Goal: Communication & Community: Answer question/provide support

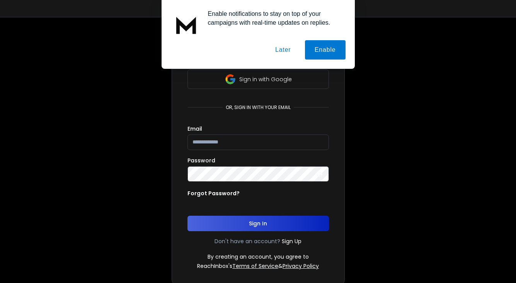
click at [236, 136] on input "email" at bounding box center [257, 141] width 141 height 15
paste input "**********"
type input "**********"
click at [284, 48] on button "Later" at bounding box center [283, 49] width 35 height 19
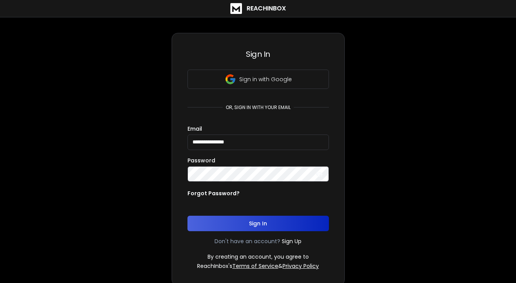
click at [282, 219] on button "Sign In" at bounding box center [257, 223] width 141 height 15
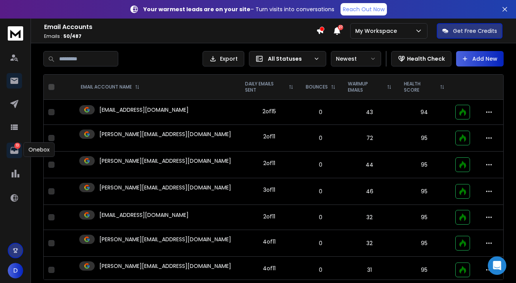
click at [17, 151] on icon at bounding box center [14, 150] width 8 height 7
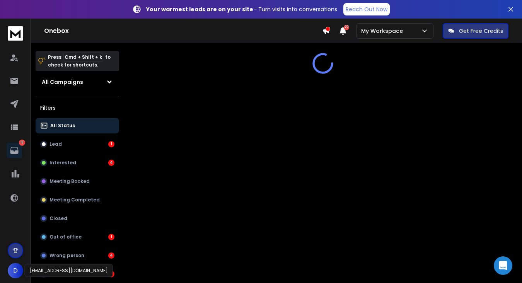
click at [11, 271] on span "D" at bounding box center [15, 270] width 15 height 15
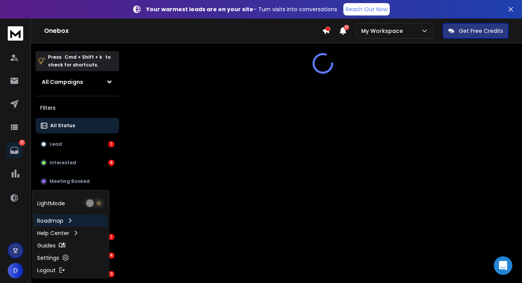
click at [99, 205] on icon at bounding box center [99, 203] width 6 height 6
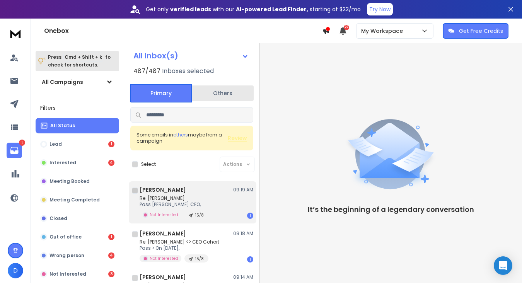
drag, startPoint x: 198, startPoint y: 192, endPoint x: 192, endPoint y: 192, distance: 5.4
click at [198, 192] on div "Dan Truex 09:19 AM" at bounding box center [197, 190] width 114 height 8
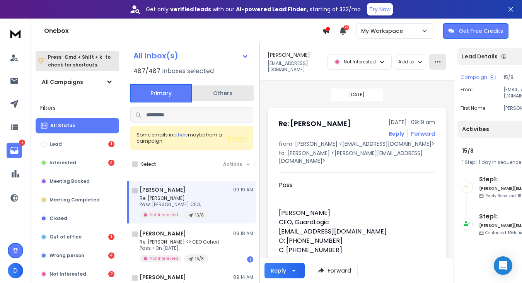
click at [446, 63] on button "button" at bounding box center [437, 61] width 17 height 15
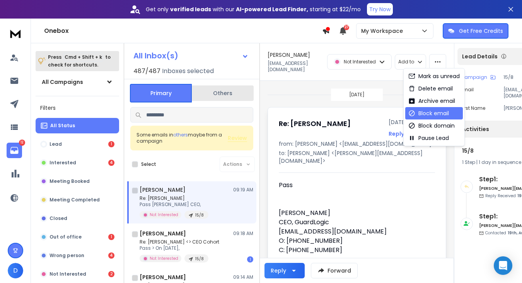
click at [446, 110] on div "Block email" at bounding box center [428, 113] width 41 height 8
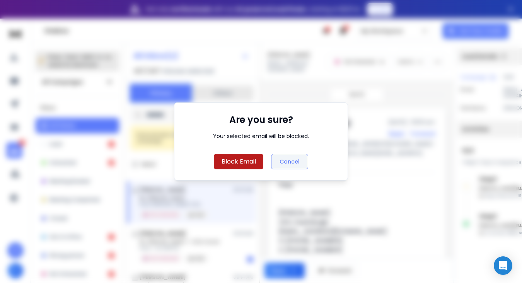
click at [220, 165] on button "Block Email" at bounding box center [238, 161] width 49 height 15
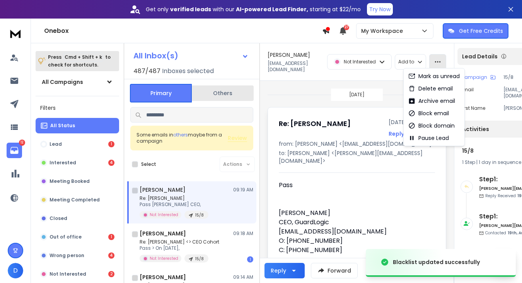
click at [441, 59] on icon "button" at bounding box center [437, 61] width 7 height 7
click at [442, 84] on div "Delete email" at bounding box center [434, 88] width 58 height 12
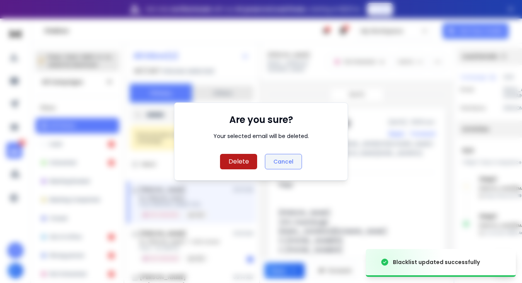
click at [243, 160] on button "Delete" at bounding box center [238, 161] width 37 height 15
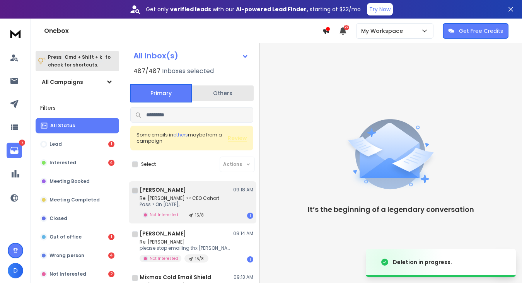
click at [235, 205] on div "Re: David <> CEO Cohort Pass > On Aug 19, Not Interested 15/8 1" at bounding box center [197, 207] width 114 height 24
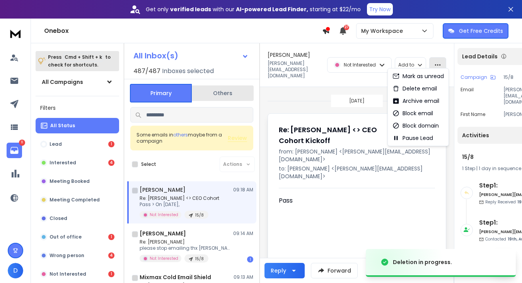
click at [446, 61] on button "button" at bounding box center [437, 64] width 17 height 15
click at [427, 111] on div "Block email" at bounding box center [412, 113] width 41 height 8
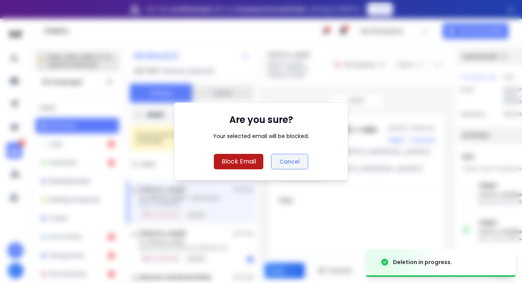
click at [231, 157] on button "Block Email" at bounding box center [238, 161] width 49 height 15
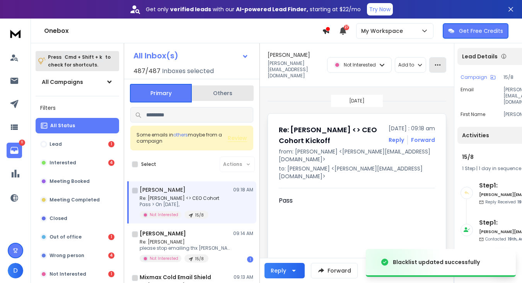
click at [446, 60] on button "button" at bounding box center [437, 64] width 17 height 15
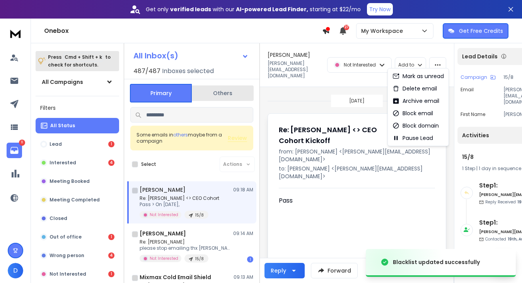
click at [426, 86] on div "Delete email" at bounding box center [414, 89] width 44 height 8
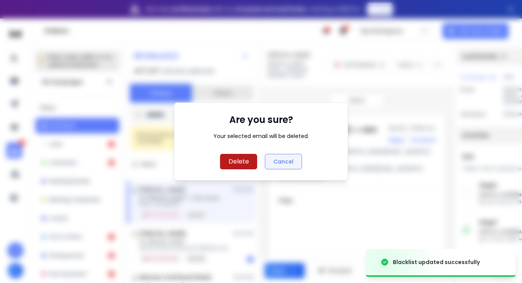
click at [239, 169] on button "Delete" at bounding box center [238, 161] width 37 height 15
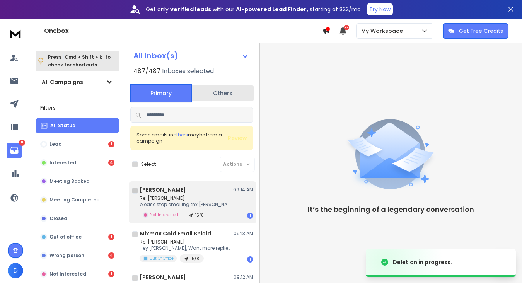
click at [226, 202] on div "Re: Christoph please stop emailing thx Christoph Not Interested 15/8 1" at bounding box center [197, 207] width 114 height 24
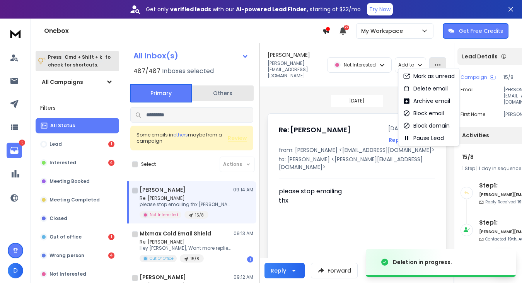
click at [441, 61] on icon "button" at bounding box center [437, 64] width 7 height 7
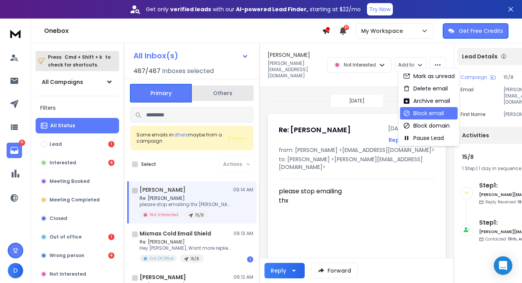
click at [431, 113] on div "Block email" at bounding box center [423, 113] width 41 height 8
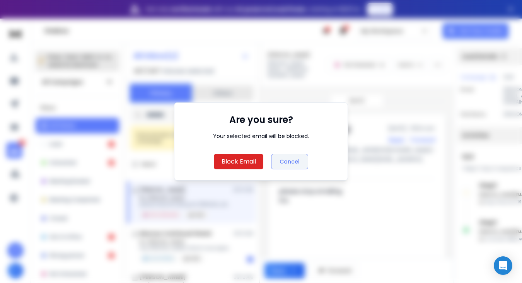
click at [226, 170] on div "Are you sure? Your selected email will be blocked. Block Email Cancel" at bounding box center [261, 141] width 174 height 78
click at [232, 164] on button "Block Email" at bounding box center [238, 161] width 49 height 15
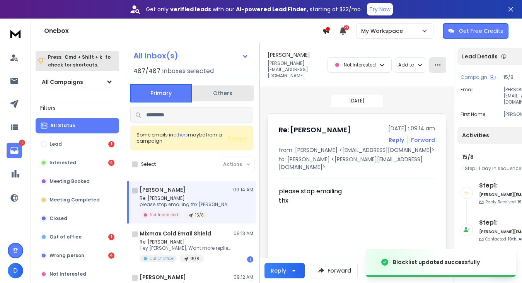
click at [446, 57] on button "button" at bounding box center [437, 64] width 17 height 15
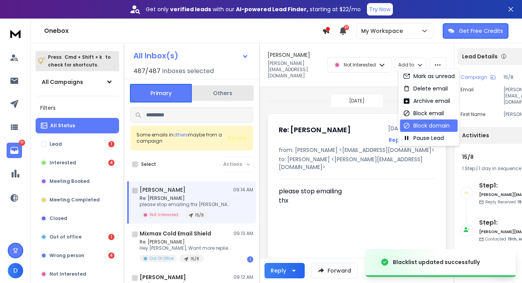
click at [423, 123] on div "Block domain" at bounding box center [426, 126] width 46 height 8
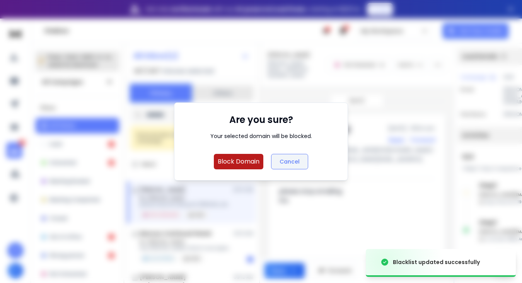
click at [243, 164] on button "Block Domain" at bounding box center [238, 161] width 49 height 15
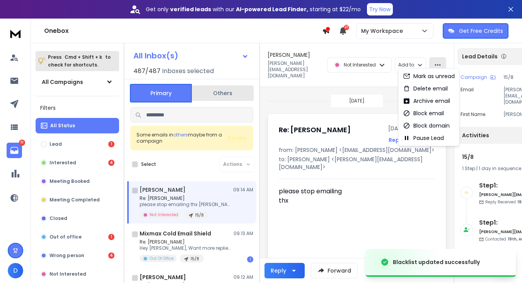
click at [446, 63] on button "button" at bounding box center [437, 64] width 17 height 15
click at [434, 83] on div "Delete email" at bounding box center [429, 88] width 58 height 12
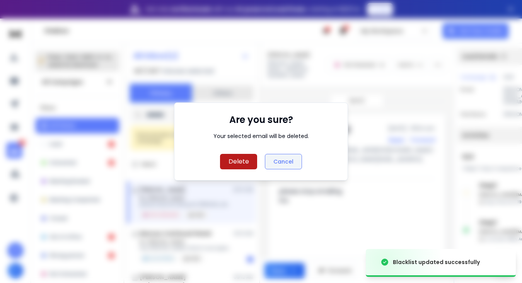
click at [231, 156] on button "Delete" at bounding box center [238, 161] width 37 height 15
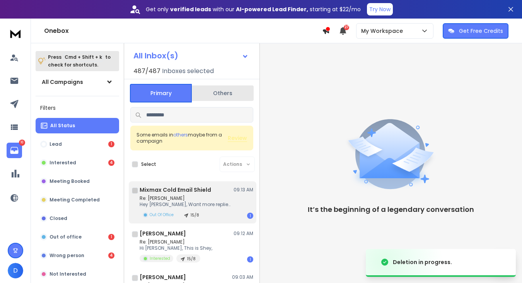
click at [216, 201] on p "Re: David" at bounding box center [186, 198] width 93 height 6
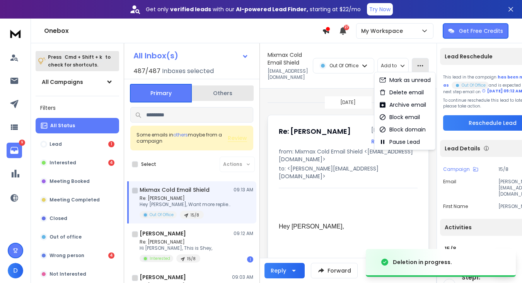
click at [429, 65] on button "button" at bounding box center [420, 65] width 17 height 15
click at [400, 119] on div "Block email" at bounding box center [399, 117] width 41 height 8
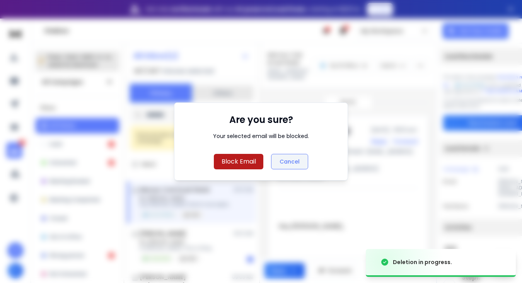
click at [234, 159] on button "Block Email" at bounding box center [238, 161] width 49 height 15
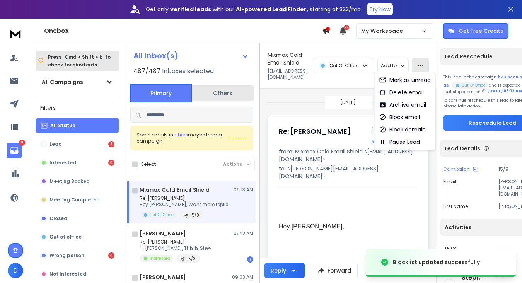
click at [424, 66] on icon "button" at bounding box center [420, 65] width 7 height 7
click at [401, 93] on div "Delete email" at bounding box center [401, 93] width 44 height 8
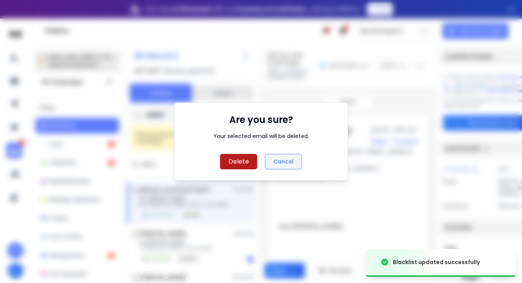
click at [228, 158] on button "Delete" at bounding box center [238, 161] width 37 height 15
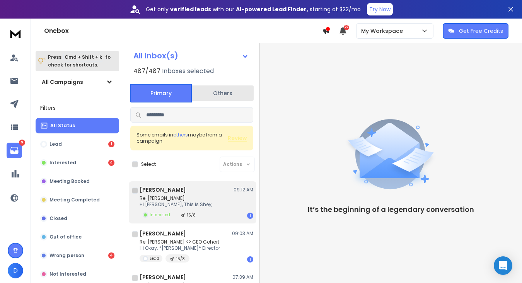
click at [217, 198] on div "Re: Althea Hi Jonathan, This is Shey, Interested 15/8 1" at bounding box center [197, 207] width 114 height 24
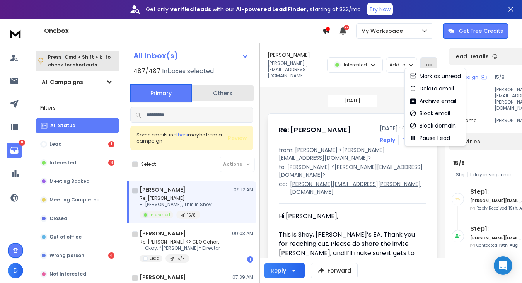
click at [432, 61] on icon "button" at bounding box center [428, 64] width 7 height 7
click at [451, 77] on div "Mark as unread" at bounding box center [434, 76] width 51 height 8
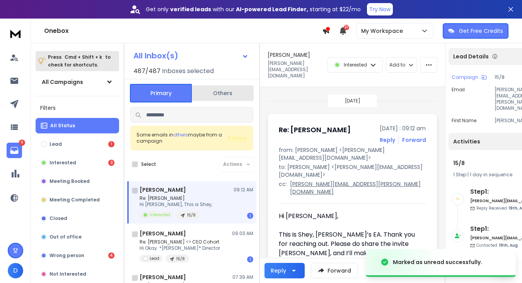
click at [223, 100] on button "Others" at bounding box center [223, 93] width 62 height 17
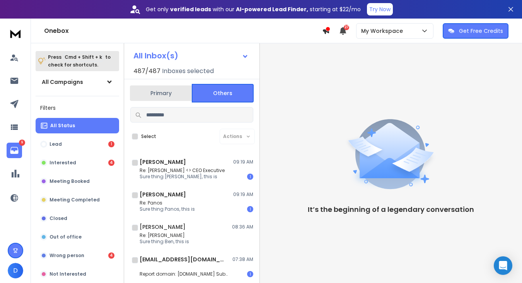
click at [169, 92] on button "Primary" at bounding box center [161, 93] width 62 height 17
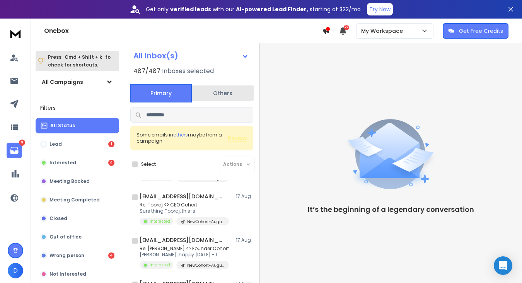
scroll to position [1031, 0]
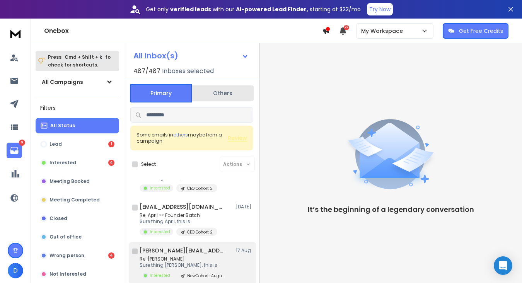
click at [220, 259] on p "Re: Raphael" at bounding box center [184, 259] width 89 height 6
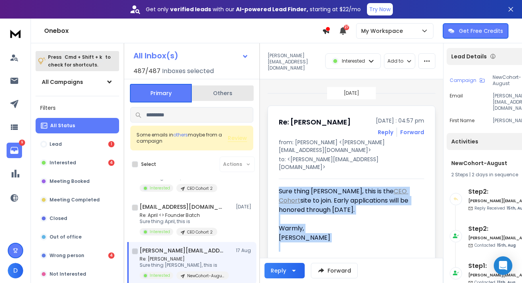
drag, startPoint x: 310, startPoint y: 217, endPoint x: 263, endPoint y: 167, distance: 67.8
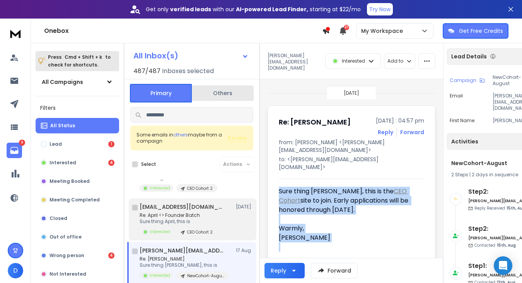
copy div "Sure thing Raphael, this is the CEO Cohort site to join. Early applications wil…"
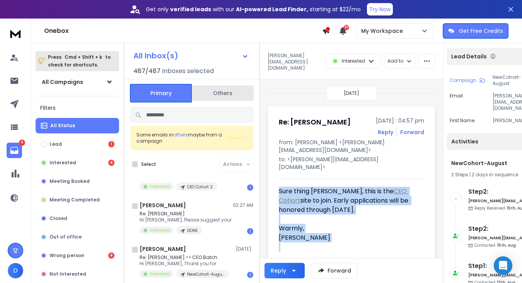
scroll to position [0, 0]
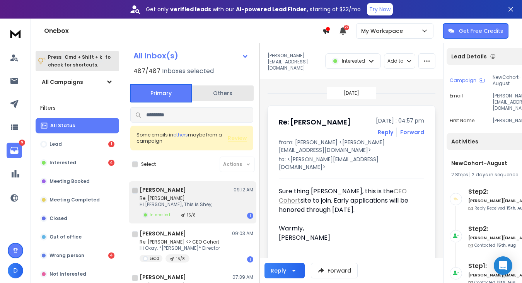
click at [243, 201] on div "Re: Althea Hi Jonathan, This is Shey, Interested 15/8 1" at bounding box center [197, 207] width 114 height 24
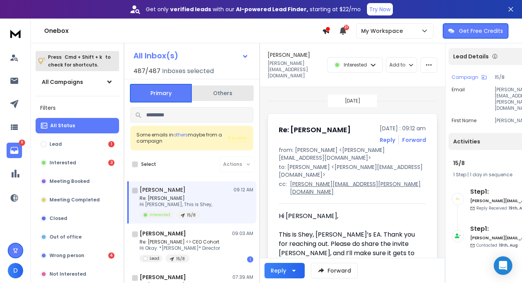
click at [296, 268] on icon "button" at bounding box center [293, 270] width 9 height 9
click at [280, 248] on p "Reply All" at bounding box center [288, 251] width 22 height 8
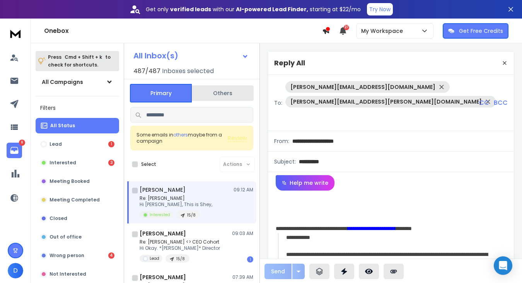
click at [279, 216] on div "**********" at bounding box center [391, 232] width 246 height 82
click at [278, 202] on div at bounding box center [391, 202] width 230 height 9
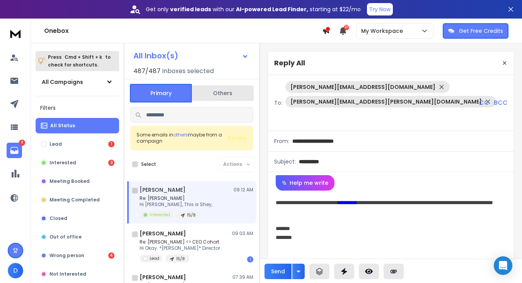
click at [314, 203] on div "**********" at bounding box center [385, 206] width 219 height 17
click at [298, 211] on div "**********" at bounding box center [385, 206] width 219 height 17
click at [319, 225] on div "*******" at bounding box center [385, 224] width 219 height 17
drag, startPoint x: 309, startPoint y: 233, endPoint x: 308, endPoint y: 229, distance: 4.4
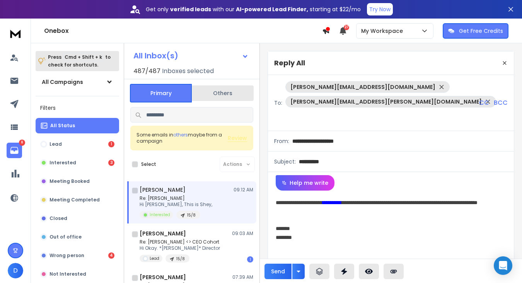
click at [309, 233] on div "*******" at bounding box center [385, 224] width 219 height 17
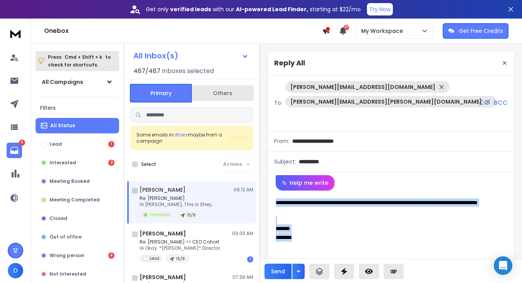
drag, startPoint x: 303, startPoint y: 235, endPoint x: 262, endPoint y: 189, distance: 61.4
click at [268, 191] on div "**********" at bounding box center [391, 232] width 246 height 82
copy div "**********"
click at [322, 230] on div "*******" at bounding box center [385, 224] width 219 height 17
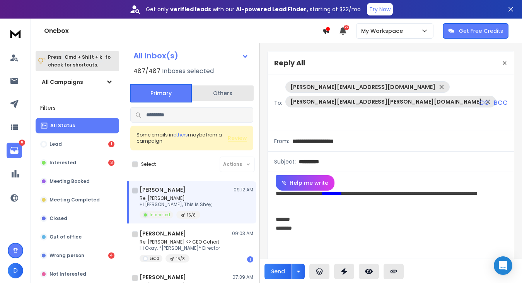
scroll to position [11, 0]
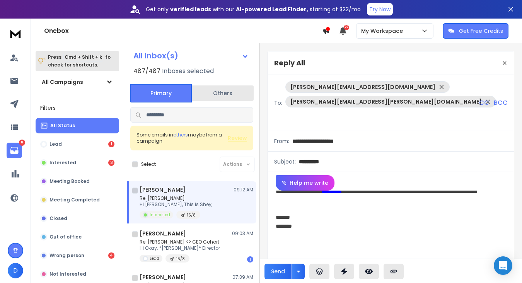
click at [281, 252] on div at bounding box center [388, 252] width 225 height 9
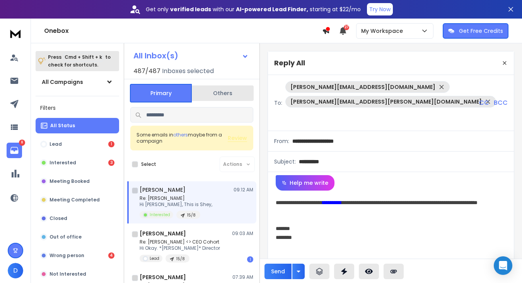
click at [277, 272] on button "Send" at bounding box center [277, 271] width 27 height 15
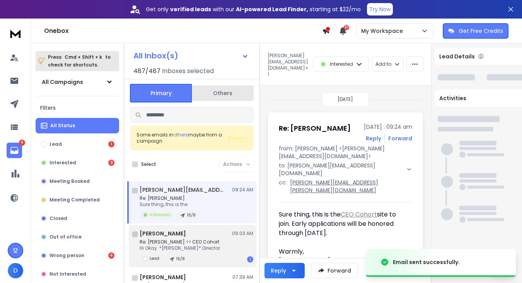
click at [232, 235] on p "09:03 AM" at bounding box center [242, 233] width 21 height 6
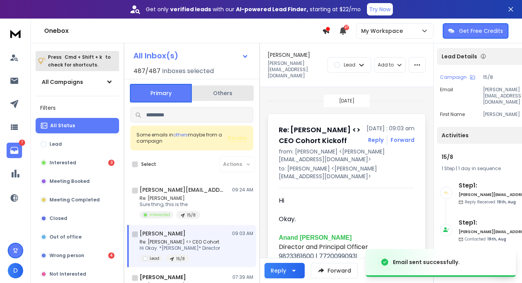
click at [277, 271] on div "Reply" at bounding box center [278, 271] width 15 height 8
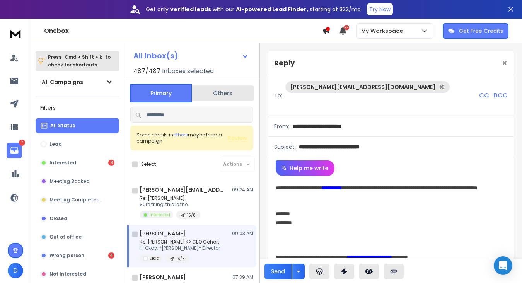
click at [294, 189] on div "**********" at bounding box center [385, 192] width 219 height 17
click at [299, 189] on div "**********" at bounding box center [385, 192] width 219 height 17
drag, startPoint x: 315, startPoint y: 191, endPoint x: 308, endPoint y: 190, distance: 7.1
click at [308, 190] on div "**********" at bounding box center [385, 192] width 219 height 17
click at [316, 214] on div "*******" at bounding box center [385, 209] width 219 height 17
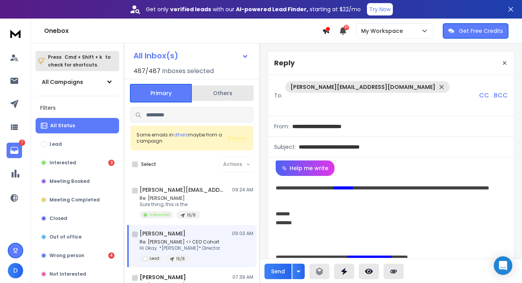
click at [278, 272] on button "Send" at bounding box center [277, 271] width 27 height 15
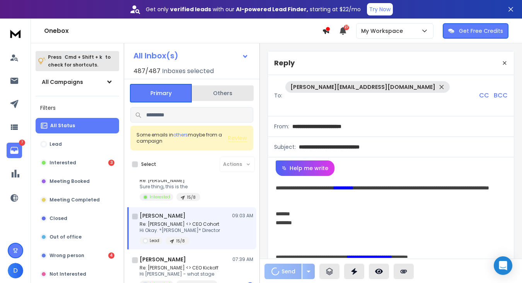
scroll to position [36, 0]
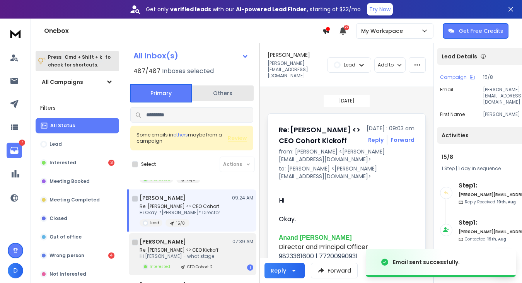
click at [232, 240] on p "07:39 AM" at bounding box center [242, 241] width 21 height 6
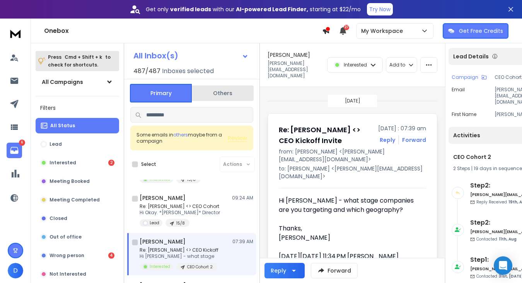
click at [277, 270] on div "Reply" at bounding box center [278, 271] width 15 height 8
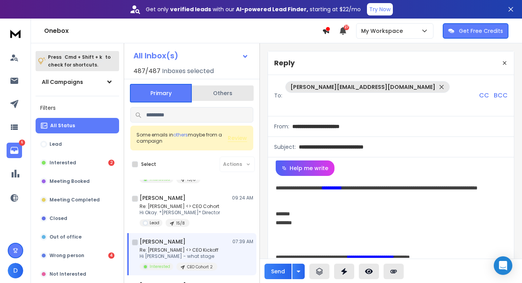
click at [299, 190] on div "**********" at bounding box center [385, 192] width 219 height 17
click at [299, 189] on div "**********" at bounding box center [385, 192] width 219 height 17
click at [285, 270] on button "Send" at bounding box center [277, 271] width 27 height 15
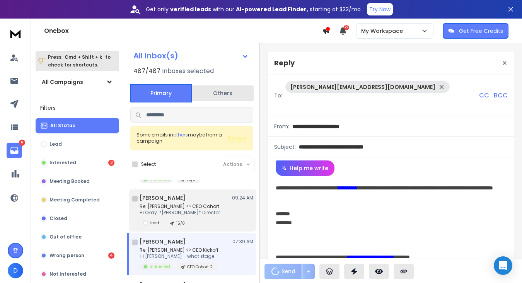
scroll to position [89, 0]
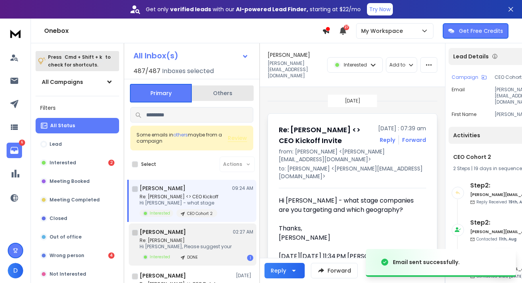
click at [222, 234] on div "Sudhir Sharma 02:27 AM" at bounding box center [197, 232] width 114 height 8
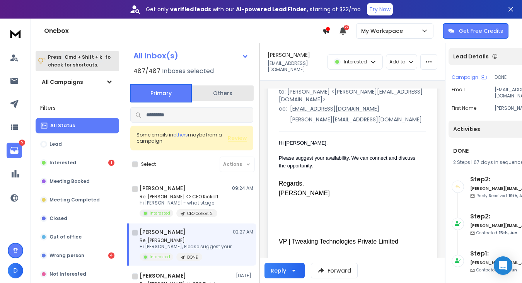
scroll to position [0, 0]
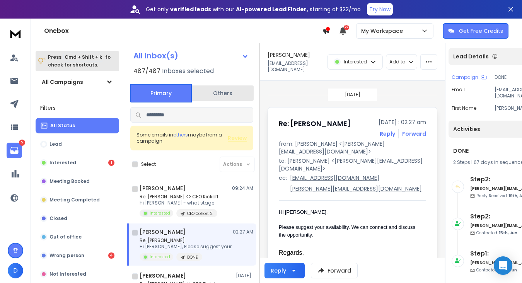
click at [284, 269] on div "Reply" at bounding box center [278, 271] width 15 height 8
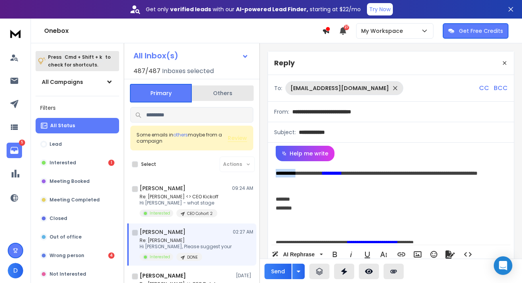
drag, startPoint x: 298, startPoint y: 230, endPoint x: 269, endPoint y: 188, distance: 51.7
click at [269, 188] on div "**********" at bounding box center [391, 202] width 246 height 82
click at [282, 271] on button "Send" at bounding box center [277, 271] width 27 height 15
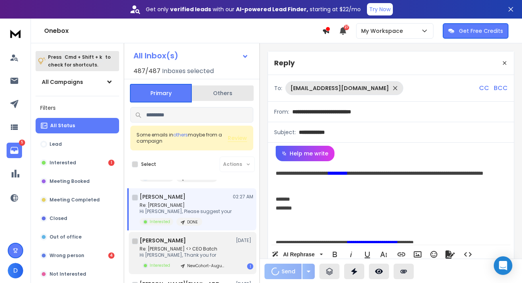
scroll to position [124, 0]
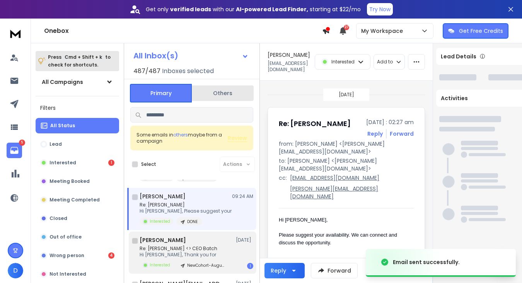
click at [236, 243] on div "Valeriy Stalirov 18 Aug" at bounding box center [197, 240] width 114 height 8
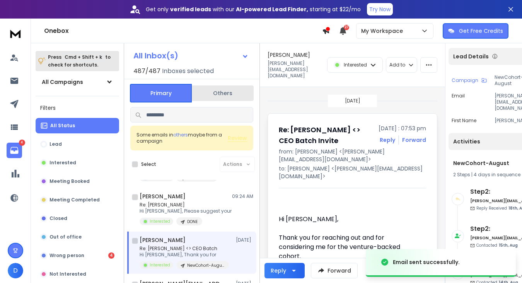
click at [279, 269] on div "Reply" at bounding box center [278, 271] width 15 height 8
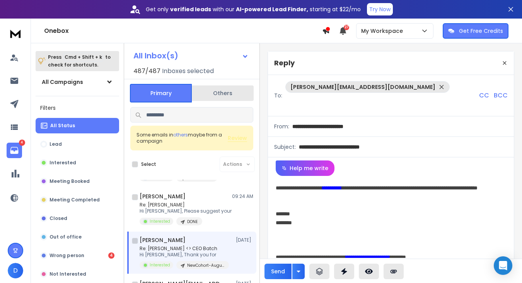
click at [300, 189] on div "**********" at bounding box center [385, 192] width 219 height 17
click at [287, 267] on button "Send" at bounding box center [277, 271] width 27 height 15
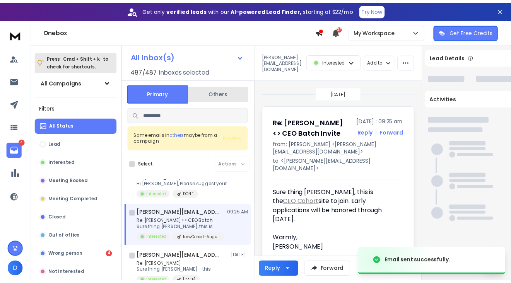
scroll to position [0, 0]
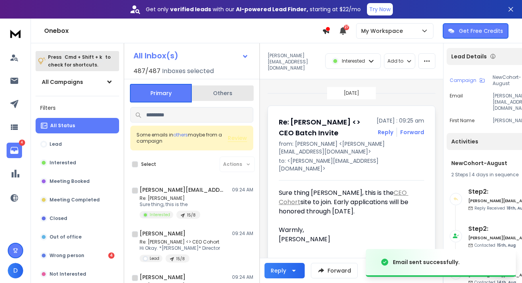
click at [207, 89] on button "Others" at bounding box center [223, 93] width 62 height 17
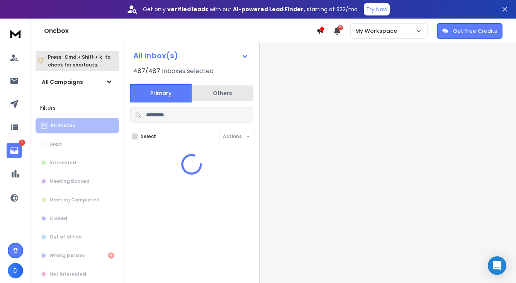
click at [168, 97] on button "Primary" at bounding box center [161, 93] width 62 height 19
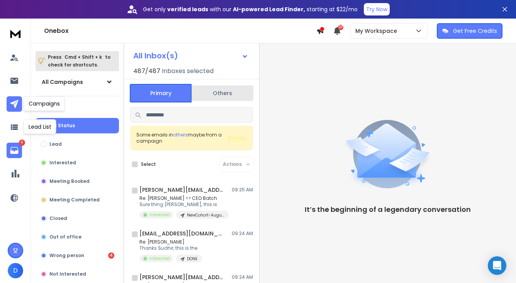
click at [15, 102] on icon at bounding box center [14, 104] width 8 height 8
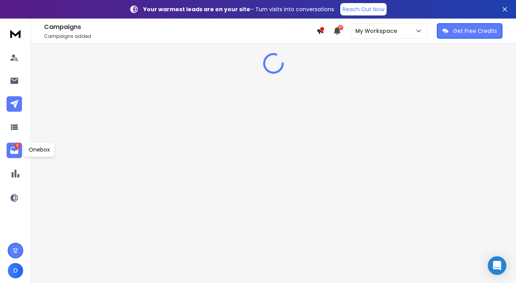
click at [13, 147] on icon at bounding box center [14, 150] width 9 height 9
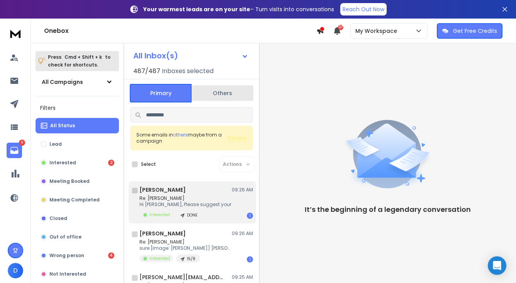
click at [245, 201] on div "Re: [PERSON_NAME] Hi [PERSON_NAME], Please suggest your Interested DONE 1" at bounding box center [197, 207] width 114 height 24
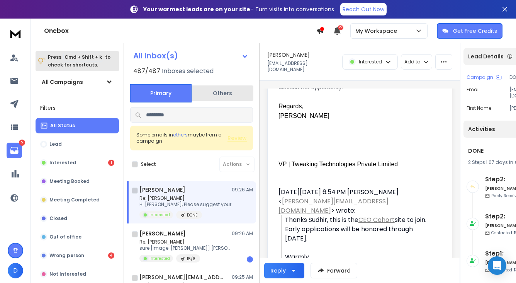
scroll to position [142, 0]
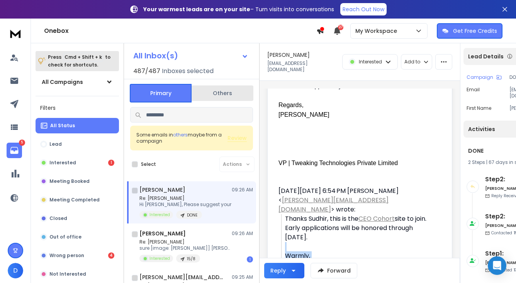
drag, startPoint x: 328, startPoint y: 225, endPoint x: 302, endPoint y: 205, distance: 32.9
click at [302, 214] on div "Thanks [PERSON_NAME], this is the CEO Cohort site to join. Early applications w…" at bounding box center [360, 242] width 150 height 56
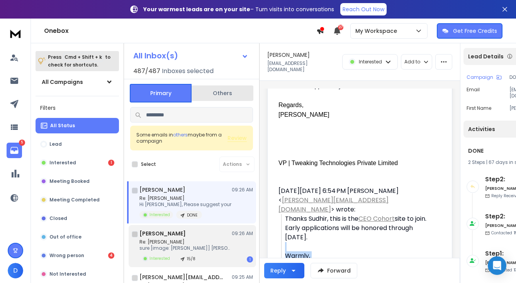
scroll to position [18, 0]
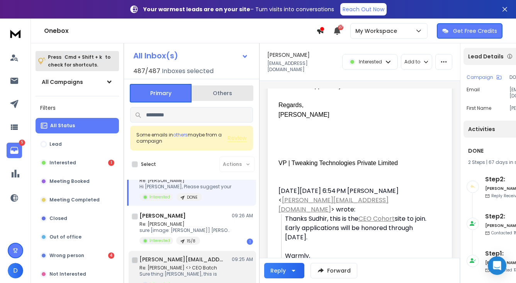
click at [213, 259] on div "valeriy@stalirov.lawyer 09:25 AM" at bounding box center [197, 259] width 114 height 8
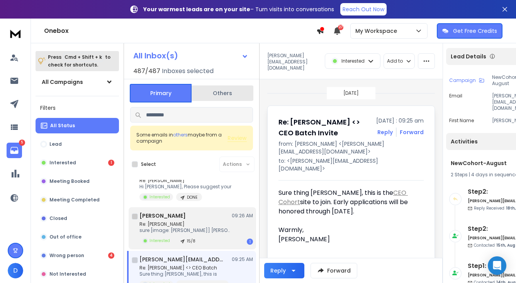
click at [213, 220] on div "Debbie McGrath 09:26 AM Re: Debbie sure [image: Debbie McGrath] Debbie Interest…" at bounding box center [197, 228] width 114 height 33
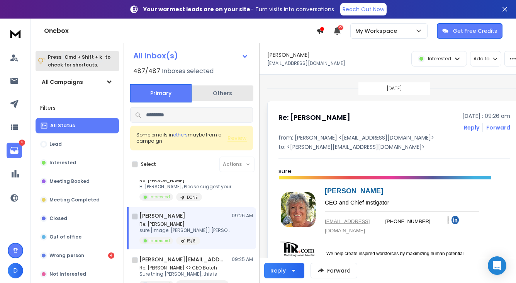
click at [280, 269] on div "Reply" at bounding box center [278, 271] width 15 height 8
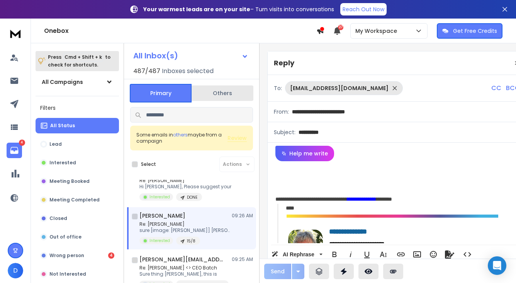
click at [279, 172] on div at bounding box center [397, 173] width 243 height 9
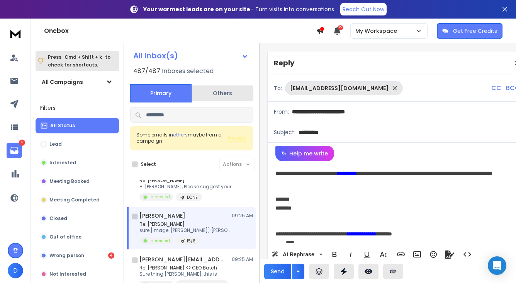
click at [302, 175] on div "**********" at bounding box center [394, 177] width 237 height 17
click at [283, 269] on button "Send" at bounding box center [277, 271] width 27 height 15
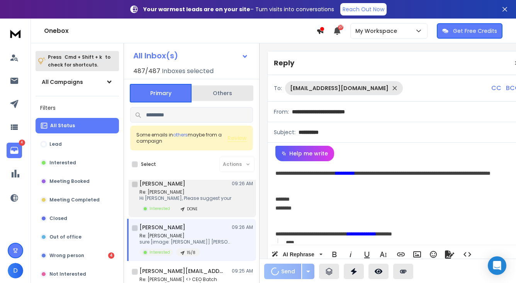
scroll to position [0, 0]
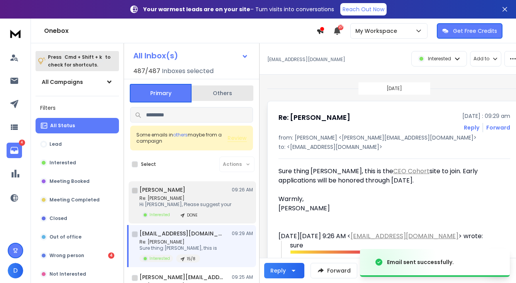
click at [225, 189] on div "Sudhir Sharma 09:26 AM" at bounding box center [197, 190] width 114 height 8
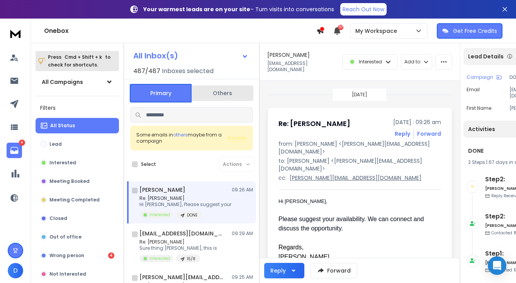
click at [423, 214] on div "Please suggest your availability. We can connect and discuss the opportunity." at bounding box center [357, 223] width 157 height 19
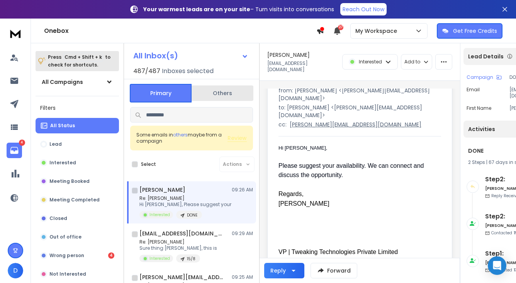
scroll to position [160, 0]
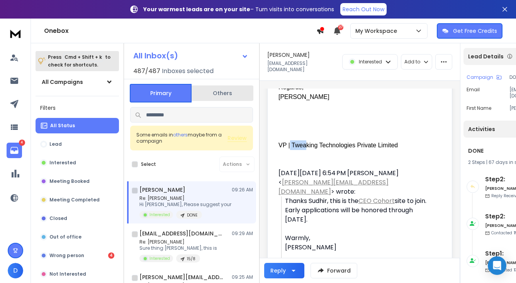
drag, startPoint x: 290, startPoint y: 120, endPoint x: 335, endPoint y: 123, distance: 45.3
click at [329, 142] on font "VP | Tweaking Technologies Private Limited" at bounding box center [338, 145] width 119 height 7
click at [335, 142] on font "VP | Tweaking Technologies Private Limited" at bounding box center [338, 145] width 119 height 7
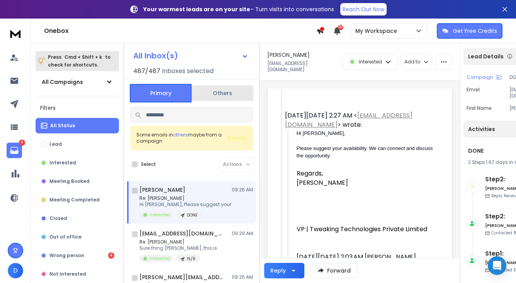
scroll to position [0, 0]
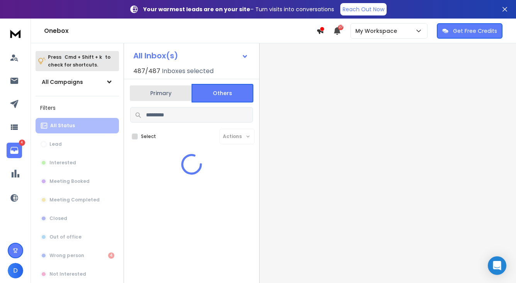
click at [217, 94] on button "Others" at bounding box center [223, 93] width 62 height 19
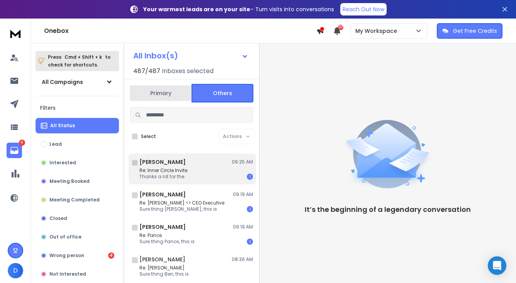
click at [220, 159] on div "Francois Wayenberg 09:25 AM" at bounding box center [197, 162] width 114 height 8
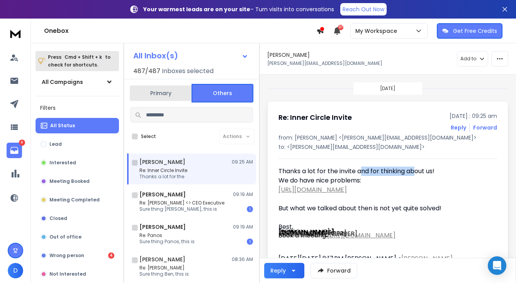
drag, startPoint x: 380, startPoint y: 172, endPoint x: 417, endPoint y: 172, distance: 36.7
click at [417, 172] on div "Thanks a lot for the invite and for thinking about us!" at bounding box center [385, 171] width 213 height 9
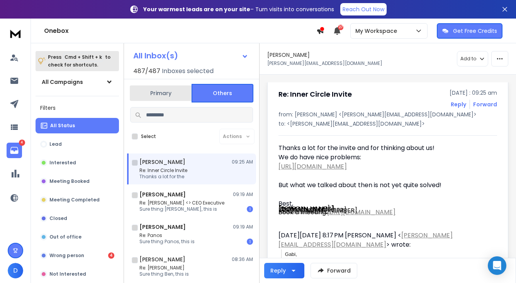
scroll to position [44, 0]
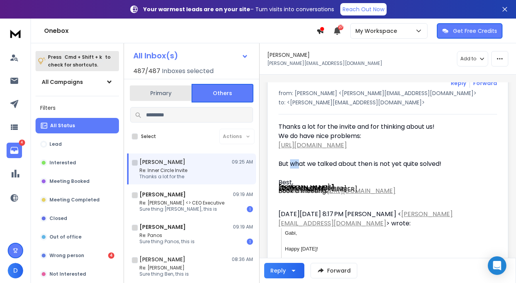
drag, startPoint x: 290, startPoint y: 174, endPoint x: 298, endPoint y: 174, distance: 7.4
click at [298, 169] on div "But what we talked about then is not yet quite solved!" at bounding box center [385, 163] width 213 height 9
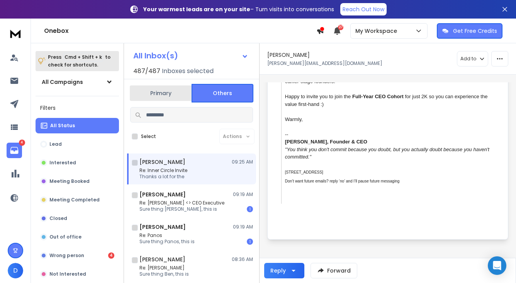
scroll to position [0, 0]
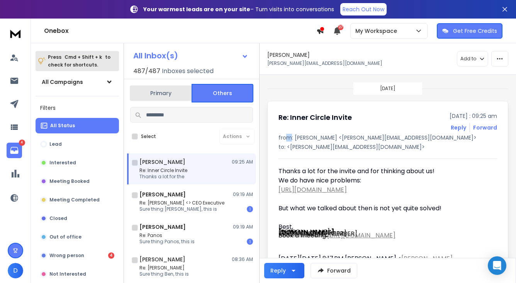
click at [289, 139] on p "from: Francois Wayenberg <francois.wayenberg@ajinomatrix.org>" at bounding box center [388, 138] width 219 height 8
click at [297, 140] on p "from: Francois Wayenberg <francois.wayenberg@ajinomatrix.org>" at bounding box center [388, 138] width 219 height 8
click at [278, 273] on div "Reply" at bounding box center [278, 271] width 15 height 8
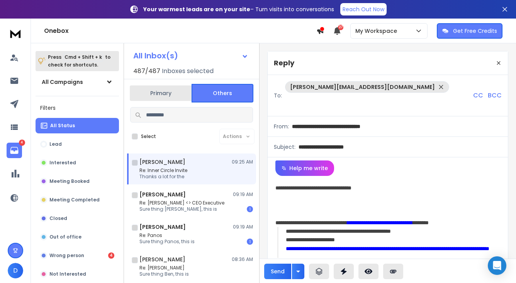
click at [496, 61] on icon at bounding box center [499, 63] width 6 height 6
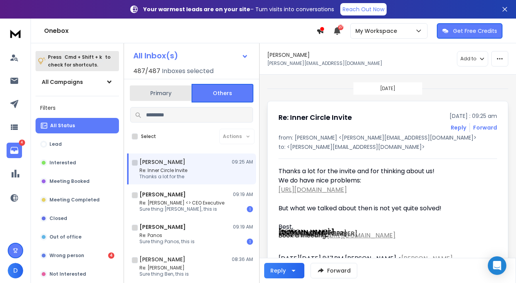
drag, startPoint x: 397, startPoint y: 146, endPoint x: 290, endPoint y: 148, distance: 107.1
click at [290, 148] on p "to: <jonathan@jonathanherzogvcapital.com>" at bounding box center [388, 147] width 219 height 8
copy p "jonathan@jonathanherzogvcapital.com"
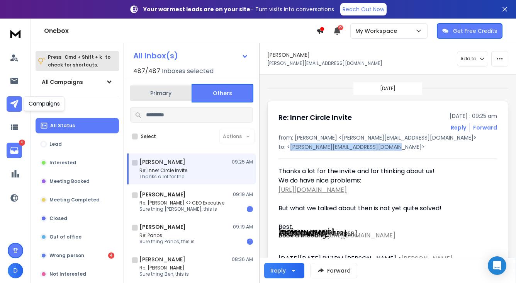
click at [19, 102] on link at bounding box center [14, 103] width 15 height 15
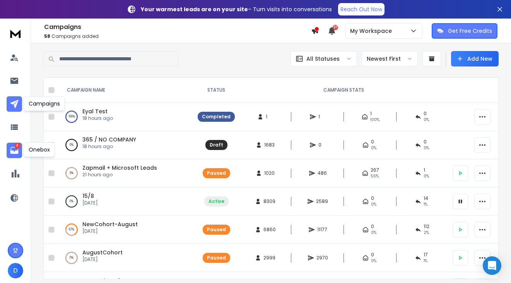
click at [20, 146] on p "4" at bounding box center [17, 146] width 6 height 6
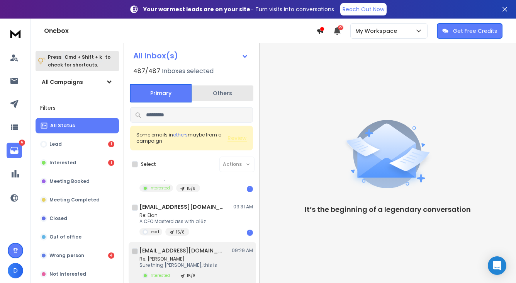
scroll to position [44, 0]
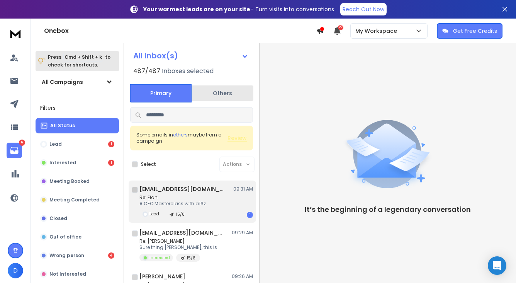
click at [230, 204] on div "Re: Elan A CEO Masterclass with a16z Lead 15/8 1" at bounding box center [197, 206] width 114 height 24
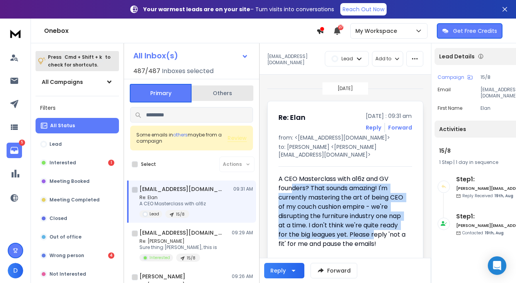
drag, startPoint x: 294, startPoint y: 177, endPoint x: 303, endPoint y: 224, distance: 47.2
click at [303, 224] on div "A CEO Masterclass with a16z and GV founders? That sounds amazing! I'm currently…" at bounding box center [346, 219] width 134 height 90
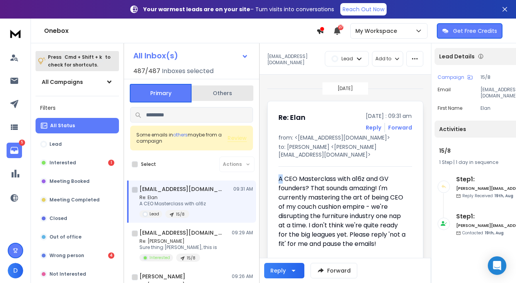
drag, startPoint x: 322, startPoint y: 241, endPoint x: 281, endPoint y: 167, distance: 84.4
click at [281, 174] on div "A CEO Masterclass with a16z and GV founders? That sounds amazing! I'm currently…" at bounding box center [346, 219] width 134 height 90
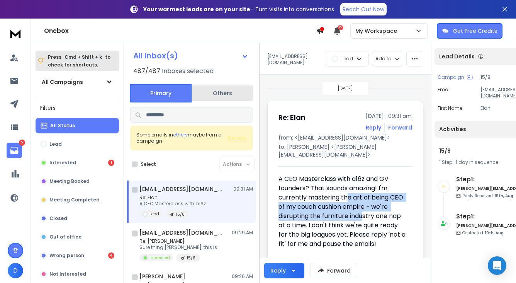
drag, startPoint x: 320, startPoint y: 189, endPoint x: 319, endPoint y: 214, distance: 24.7
click at [319, 214] on div "A CEO Masterclass with a16z and GV founders? That sounds amazing! I'm currently…" at bounding box center [346, 219] width 134 height 90
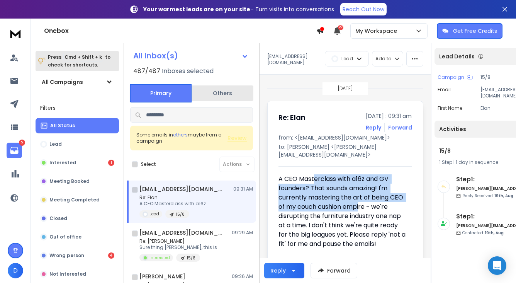
drag, startPoint x: 316, startPoint y: 170, endPoint x: 320, endPoint y: 203, distance: 33.6
click at [320, 203] on div "A CEO Masterclass with a16z and GV founders? That sounds amazing! I'm currently…" at bounding box center [346, 219] width 134 height 90
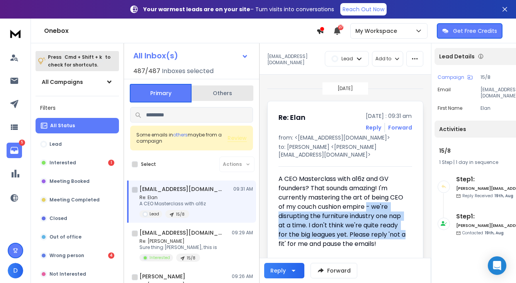
drag, startPoint x: 328, startPoint y: 199, endPoint x: 334, endPoint y: 227, distance: 28.0
click at [334, 227] on div "A CEO Masterclass with a16z and GV founders? That sounds amazing! I'm currently…" at bounding box center [346, 219] width 134 height 90
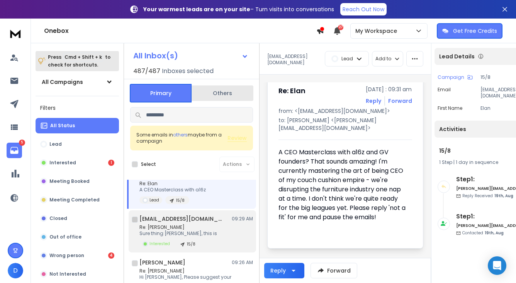
scroll to position [62, 0]
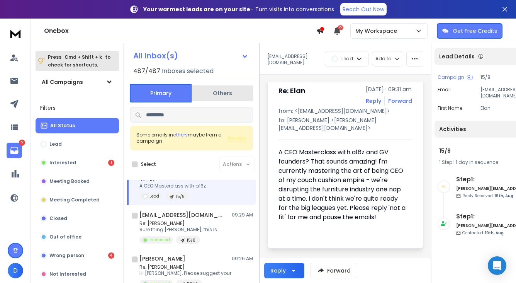
click at [349, 203] on div "A CEO Masterclass with a16z and GV founders? That sounds amazing! I'm currently…" at bounding box center [346, 193] width 134 height 90
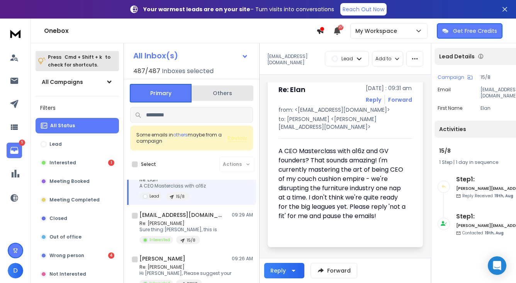
scroll to position [0, 0]
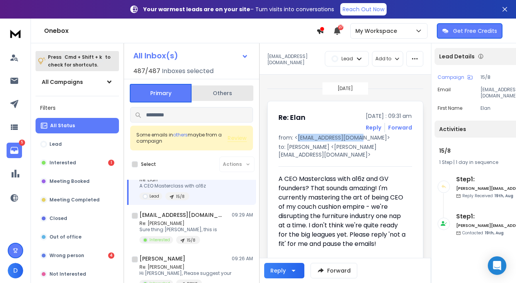
drag, startPoint x: 298, startPoint y: 138, endPoint x: 363, endPoint y: 138, distance: 64.9
click at [363, 138] on p "from: <elan@bluemandrill.com>" at bounding box center [346, 138] width 134 height 8
copy p "elan@bluemandrill.com"
click at [424, 58] on button "button" at bounding box center [415, 58] width 17 height 15
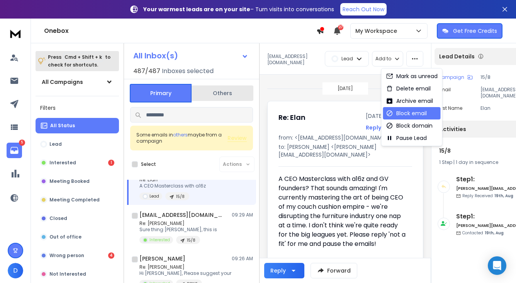
click at [421, 114] on div "Block email" at bounding box center [406, 113] width 41 height 8
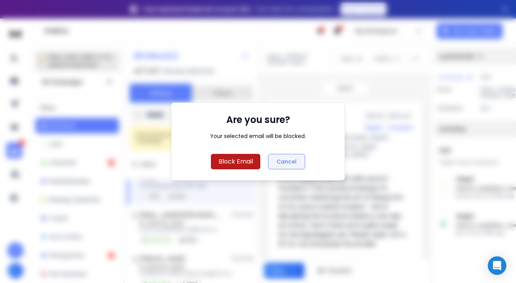
click at [227, 163] on button "Block Email" at bounding box center [235, 161] width 49 height 15
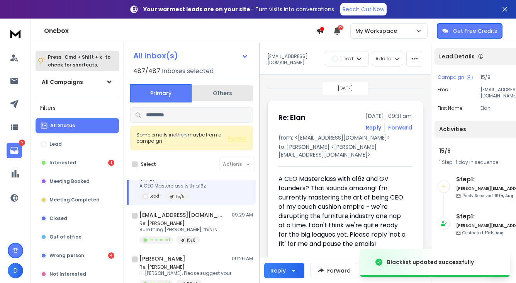
click at [431, 67] on div "elan@bluemandrill.com Lead Add to Lead Add to" at bounding box center [346, 58] width 172 height 31
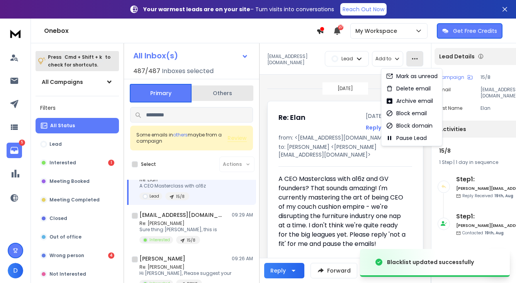
click at [418, 59] on icon "button" at bounding box center [415, 58] width 6 height 1
click at [414, 87] on div "Delete email" at bounding box center [408, 89] width 44 height 8
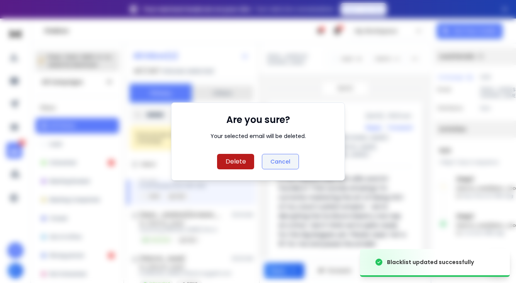
click at [240, 166] on button "Delete" at bounding box center [235, 161] width 37 height 15
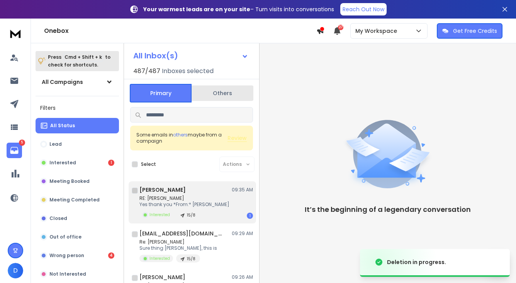
click at [236, 204] on div "RE: Dovi Yes thank you *From:* Jonathan Interested 15/8 1" at bounding box center [197, 207] width 114 height 24
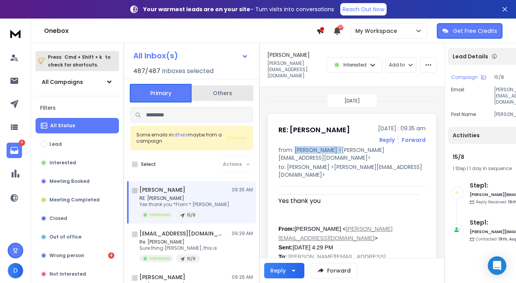
drag, startPoint x: 299, startPoint y: 142, endPoint x: 335, endPoint y: 144, distance: 36.8
click at [335, 146] on p "from: dovi frumovich <dovi@adom-tech.com>" at bounding box center [352, 153] width 147 height 15
copy p "dovi frumovich"
click at [338, 196] on p "Yes thank you" at bounding box center [349, 200] width 141 height 9
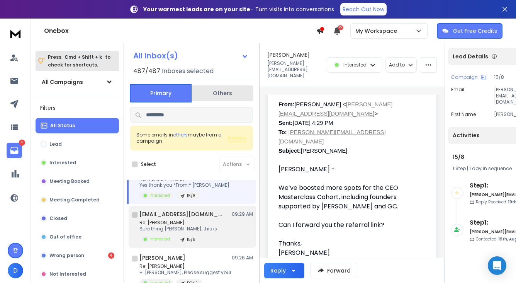
scroll to position [36, 0]
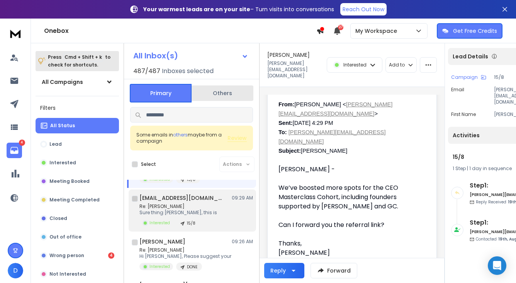
click at [223, 211] on div "Re: Debbie Sure thing Debbie, this is Interested 15/8" at bounding box center [197, 215] width 114 height 24
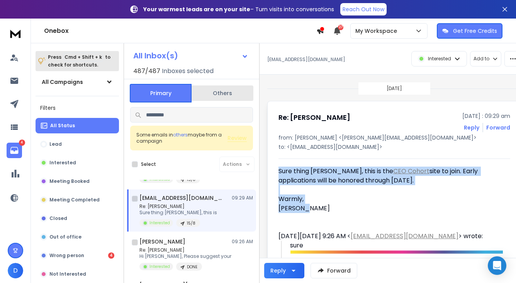
drag, startPoint x: 308, startPoint y: 213, endPoint x: 272, endPoint y: 167, distance: 57.9
copy div "Sure thing Debbie, this is the CEO Cohort site to join. Early applications will…"
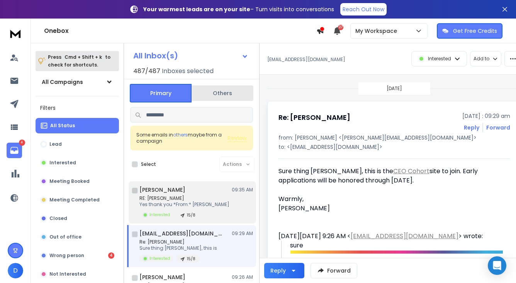
click at [220, 201] on div "RE: Dovi Yes thank you *From:* Jonathan Interested 15/8" at bounding box center [197, 207] width 114 height 24
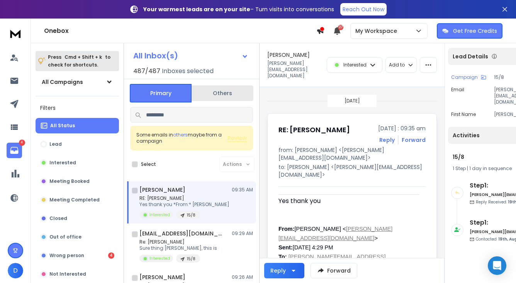
click at [274, 270] on div "Reply" at bounding box center [278, 271] width 15 height 8
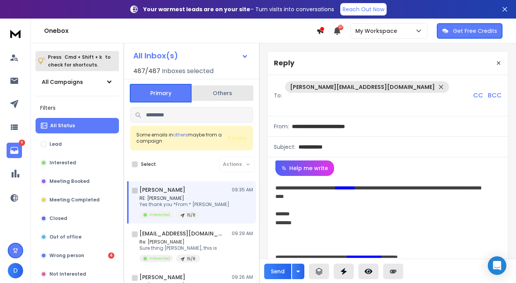
click at [309, 187] on div "**********" at bounding box center [382, 192] width 213 height 17
click at [289, 253] on div at bounding box center [388, 248] width 225 height 9
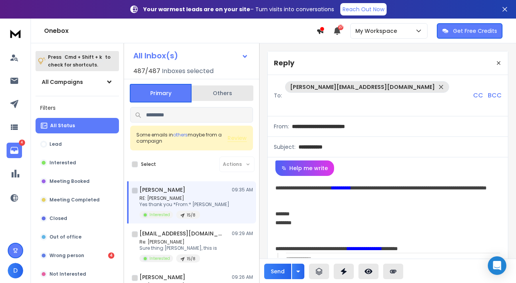
click at [275, 273] on button "Send" at bounding box center [277, 271] width 27 height 15
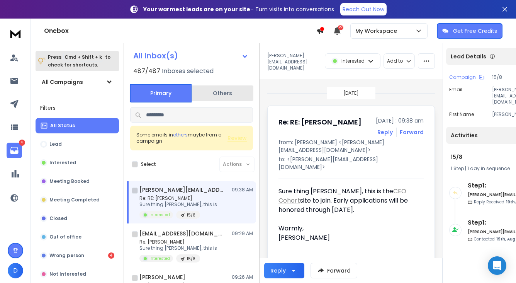
click at [382, 187] on link "CEO Cohort" at bounding box center [343, 196] width 129 height 18
click at [225, 95] on button "Others" at bounding box center [223, 93] width 62 height 17
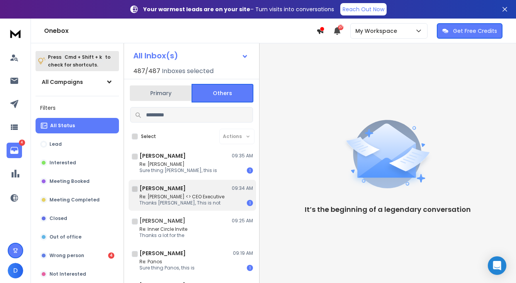
scroll to position [9, 0]
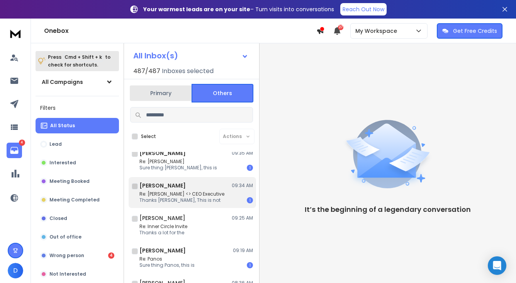
click at [226, 198] on div "Re: Pallav <> CEO Executive Thanks Sophia, This is not 1" at bounding box center [197, 197] width 114 height 12
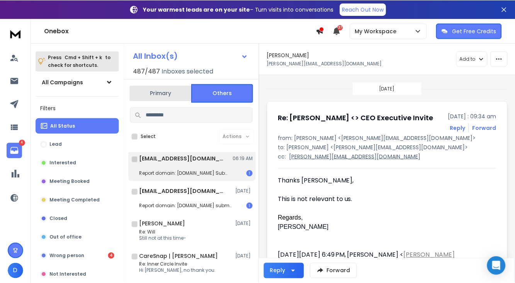
scroll to position [249, 0]
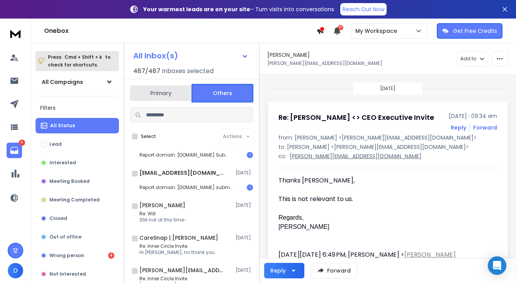
click at [159, 89] on button "Primary" at bounding box center [161, 93] width 62 height 17
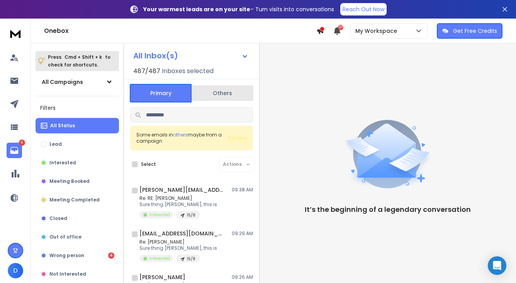
click at [206, 98] on button "Others" at bounding box center [223, 93] width 62 height 17
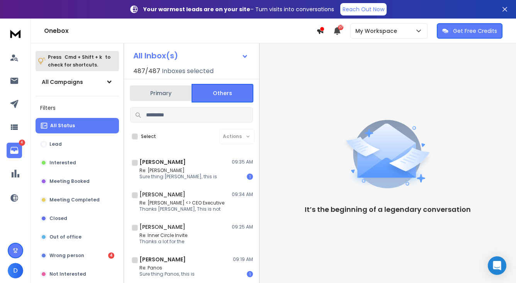
click at [172, 99] on button "Primary" at bounding box center [161, 93] width 62 height 17
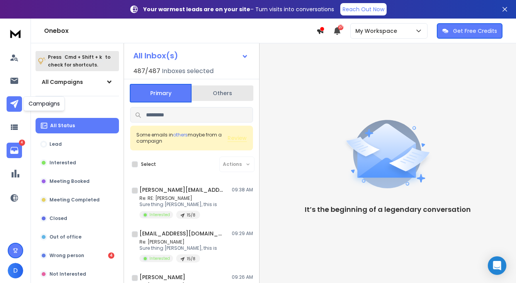
click at [15, 103] on icon at bounding box center [14, 104] width 8 height 8
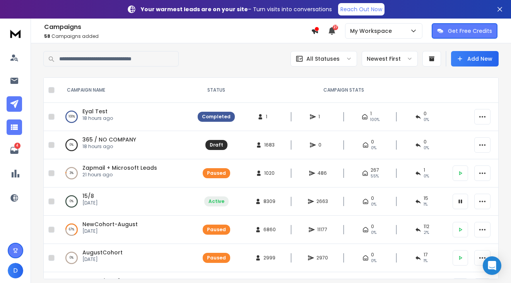
click at [14, 125] on icon at bounding box center [14, 126] width 7 height 5
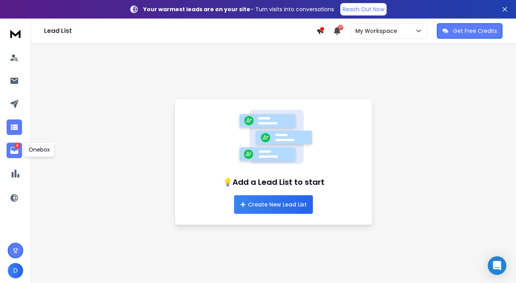
click at [15, 148] on icon at bounding box center [14, 150] width 9 height 9
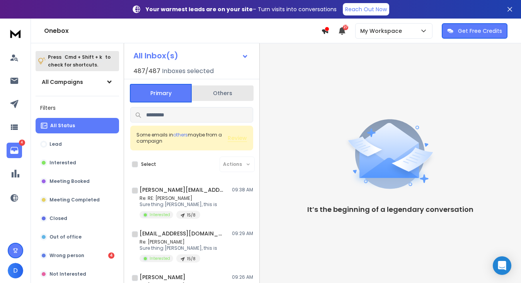
click at [213, 97] on button "Others" at bounding box center [223, 93] width 62 height 17
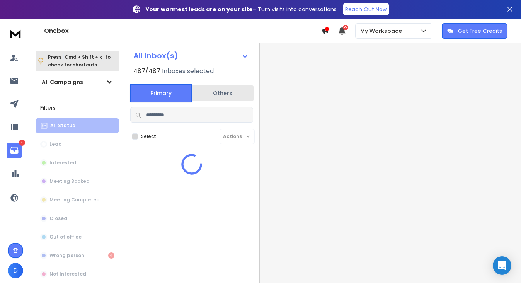
click at [167, 94] on button "Primary" at bounding box center [161, 93] width 62 height 19
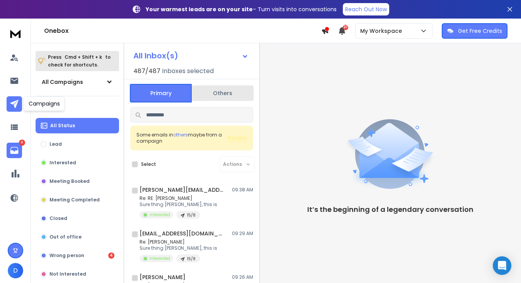
click at [16, 102] on icon at bounding box center [14, 103] width 9 height 9
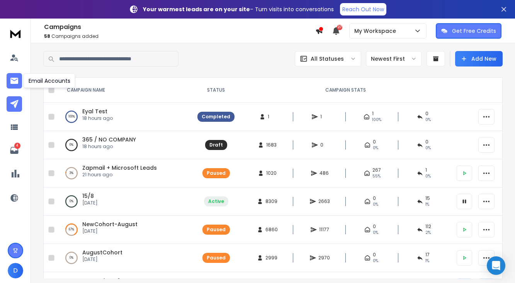
click at [17, 79] on icon at bounding box center [14, 80] width 9 height 9
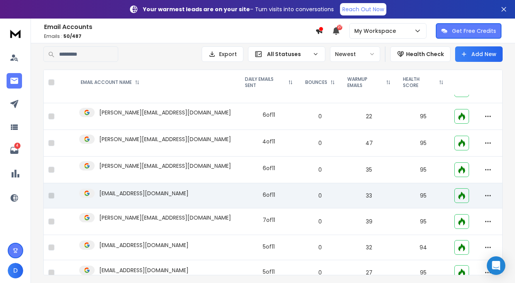
scroll to position [782, 0]
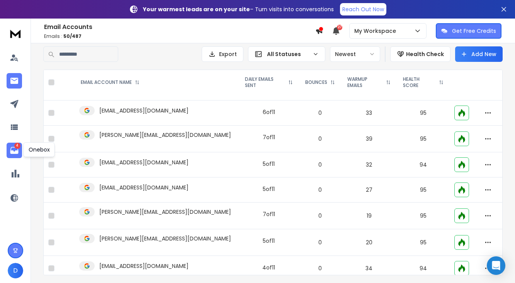
click at [12, 143] on link "4" at bounding box center [14, 150] width 15 height 15
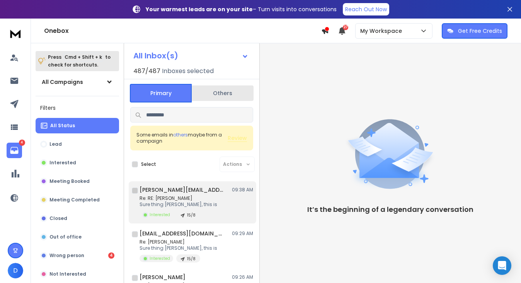
click at [216, 188] on div "dovi@adom-tech.com 09:38 AM" at bounding box center [197, 190] width 114 height 8
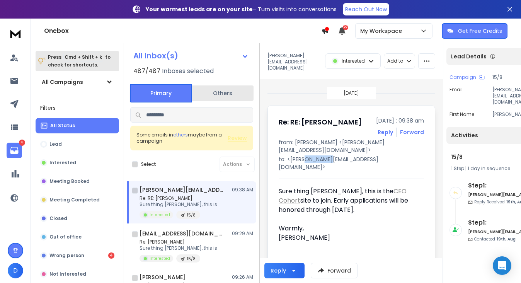
drag, startPoint x: 317, startPoint y: 148, endPoint x: 336, endPoint y: 149, distance: 19.0
click at [336, 155] on p "to: <dovi@adom-tech.com>" at bounding box center [351, 162] width 145 height 15
click at [370, 187] on link "CEO Cohort" at bounding box center [343, 196] width 129 height 18
click at [193, 89] on button "Others" at bounding box center [223, 93] width 62 height 17
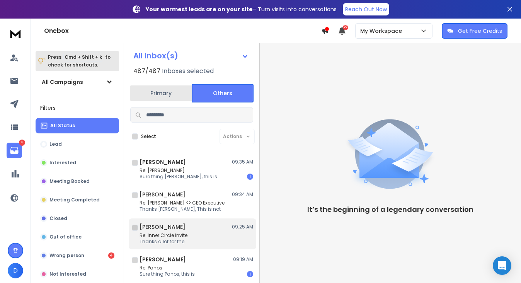
click at [182, 226] on h1 "Francois Wayenberg" at bounding box center [163, 227] width 46 height 8
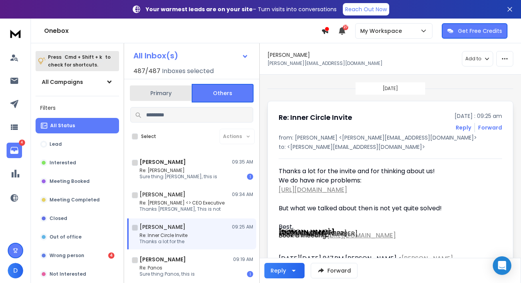
drag, startPoint x: 174, startPoint y: 72, endPoint x: 178, endPoint y: 83, distance: 11.5
click at [174, 73] on h3 "Inboxes selected" at bounding box center [188, 70] width 52 height 9
click at [177, 93] on button "Primary" at bounding box center [161, 93] width 62 height 17
